Goal: Find specific page/section

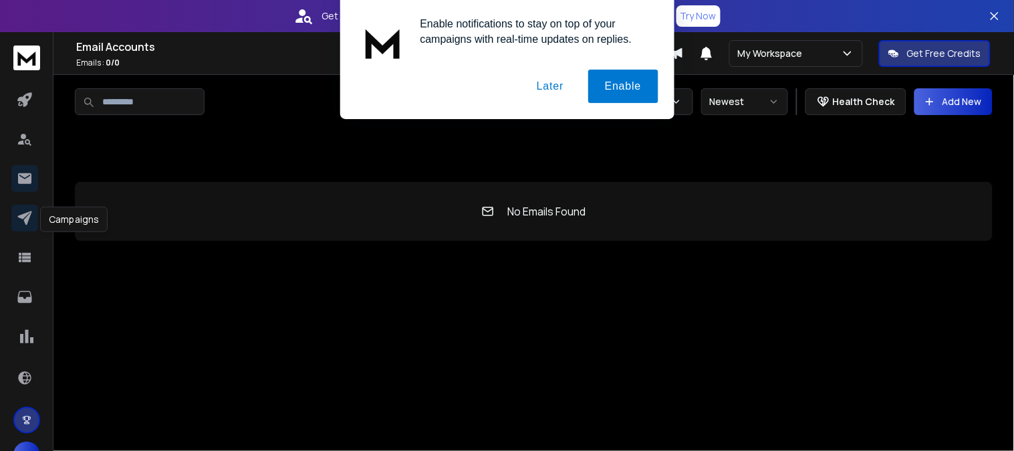
click at [25, 212] on icon at bounding box center [25, 218] width 16 height 16
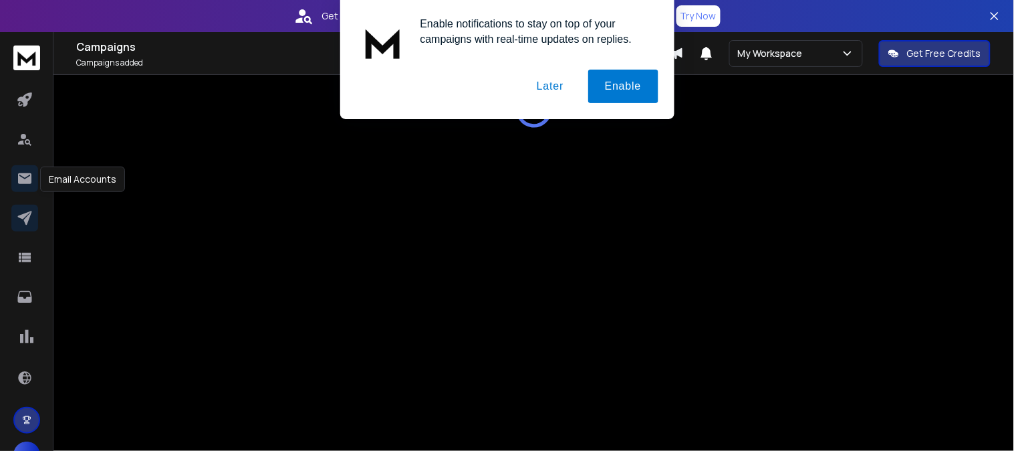
click at [17, 176] on icon at bounding box center [25, 178] width 16 height 16
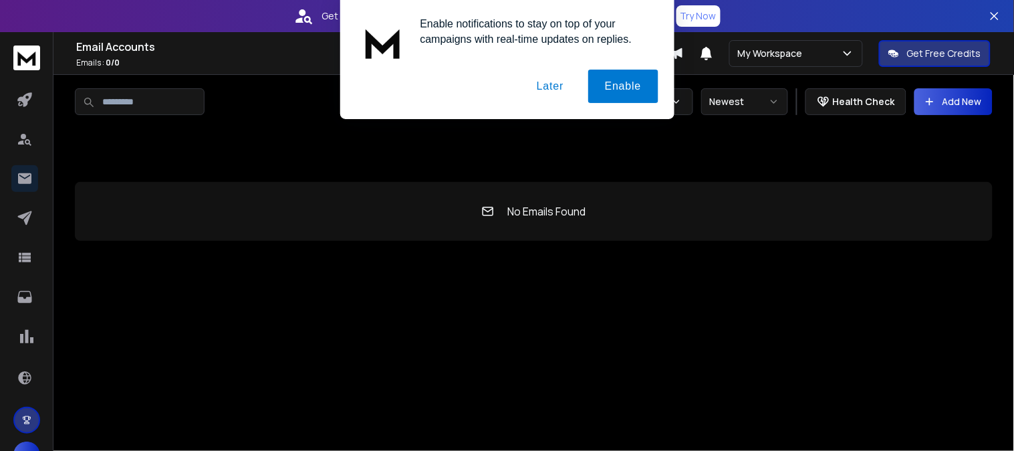
click at [553, 86] on button "Later" at bounding box center [550, 86] width 60 height 33
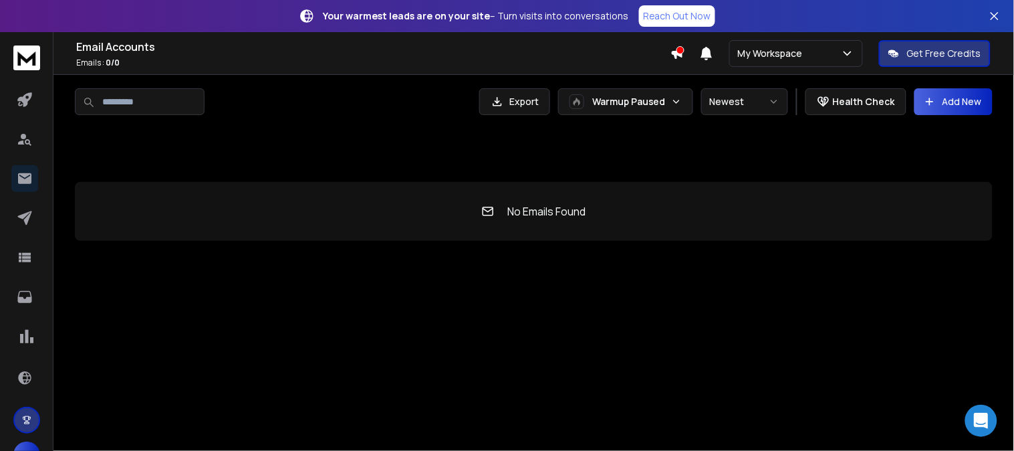
click at [548, 218] on p "No Emails Found" at bounding box center [546, 211] width 78 height 16
click at [23, 445] on span "A" at bounding box center [26, 454] width 27 height 27
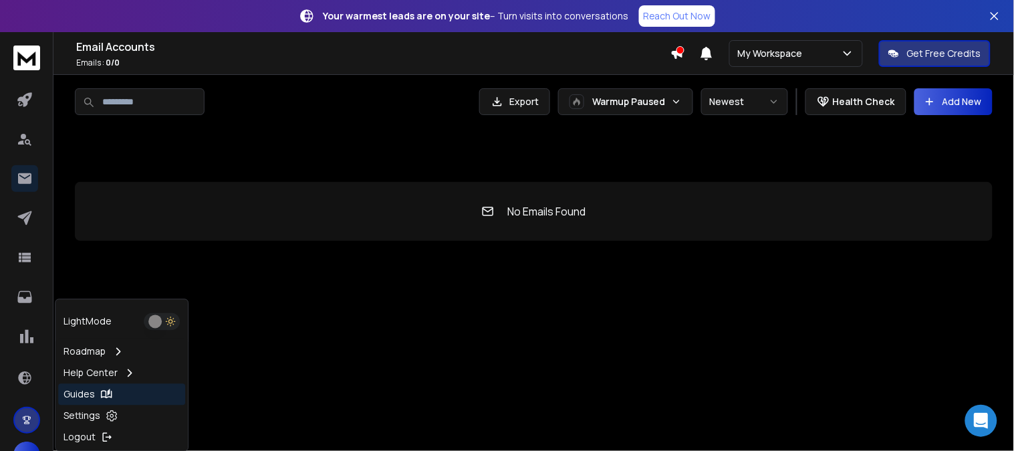
click at [289, 324] on div "Your warmest leads are on your site – Turn visits into conversations Reach Out …" at bounding box center [507, 225] width 1014 height 451
